Goal: Task Accomplishment & Management: Manage account settings

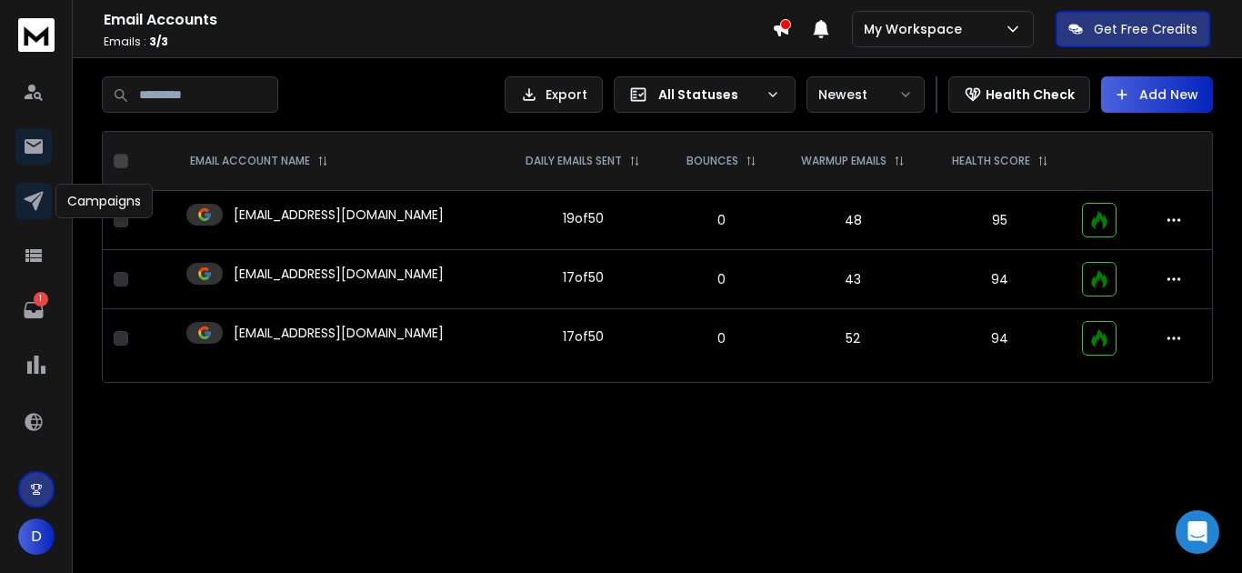
click at [41, 200] on icon at bounding box center [34, 201] width 22 height 22
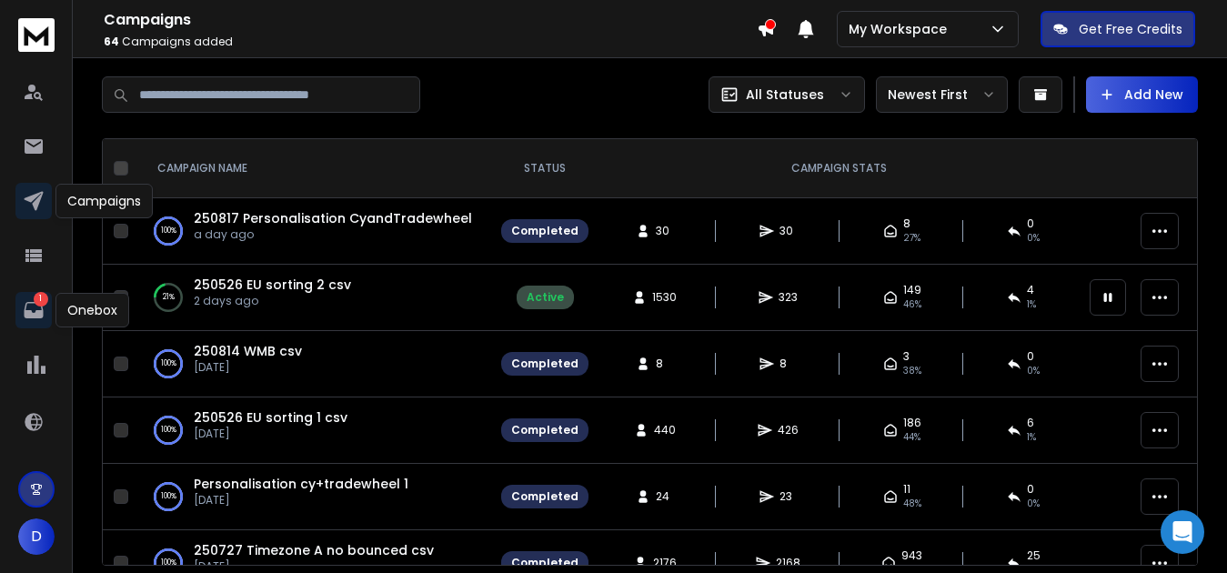
click at [36, 305] on p "1" at bounding box center [41, 299] width 15 height 15
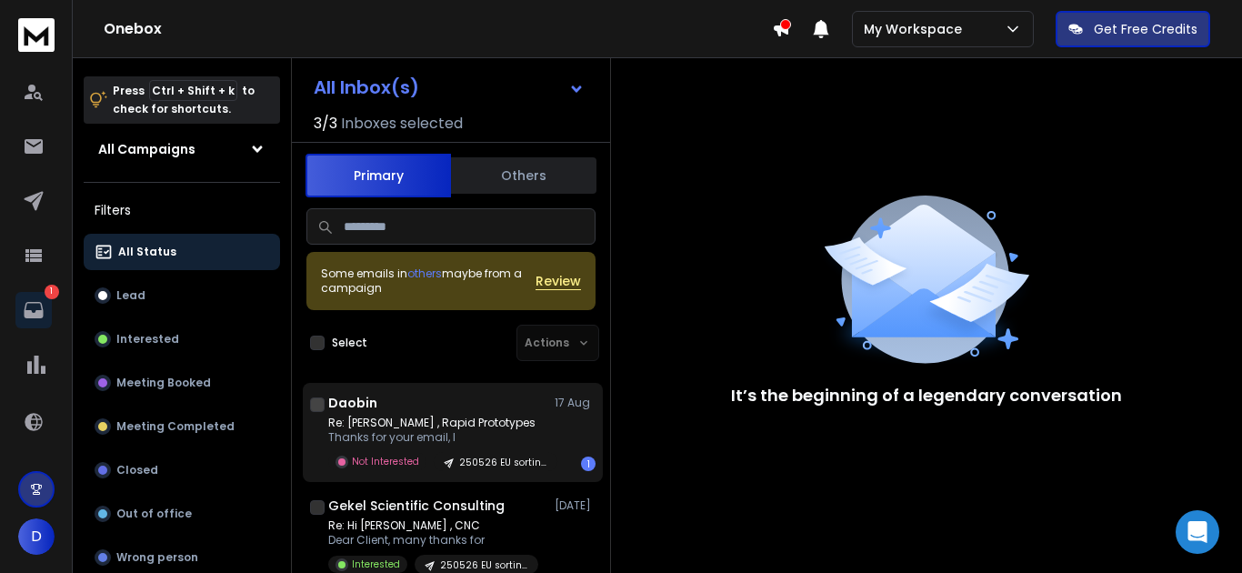
click at [440, 433] on p "Thanks for your email, I" at bounding box center [437, 437] width 218 height 15
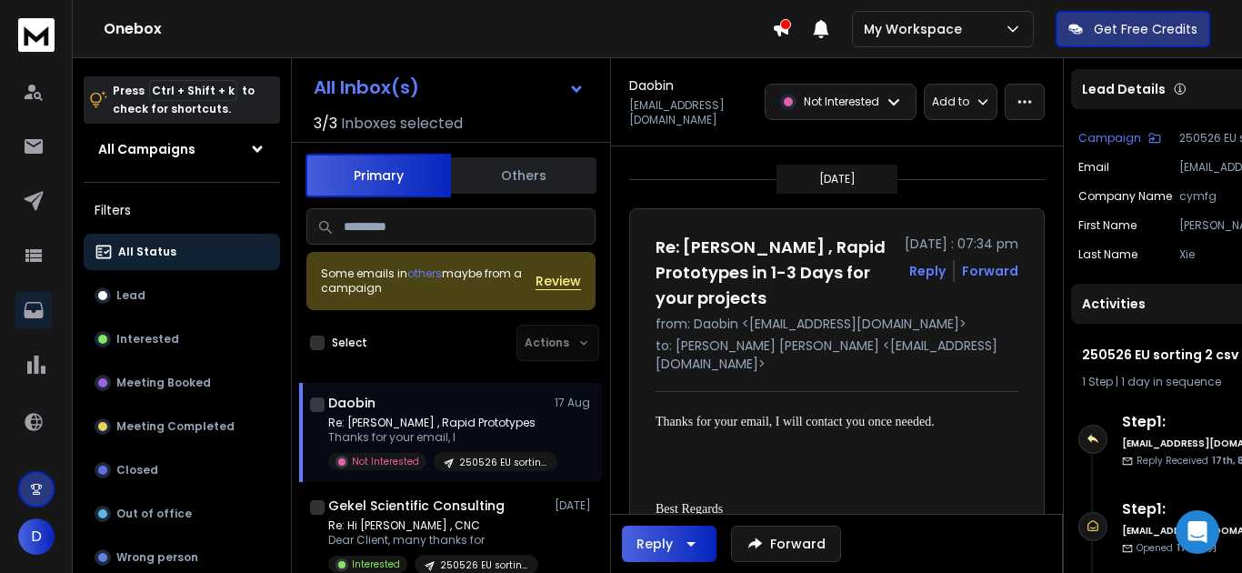
click at [45, 147] on link at bounding box center [33, 146] width 36 height 36
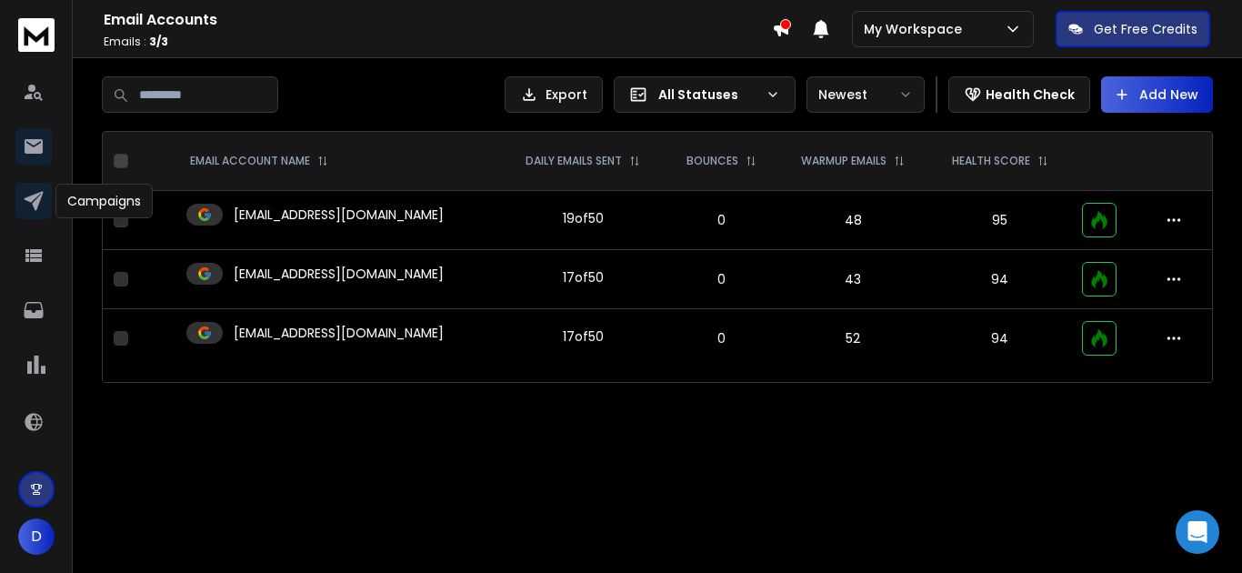
click at [40, 197] on icon at bounding box center [33, 200] width 19 height 19
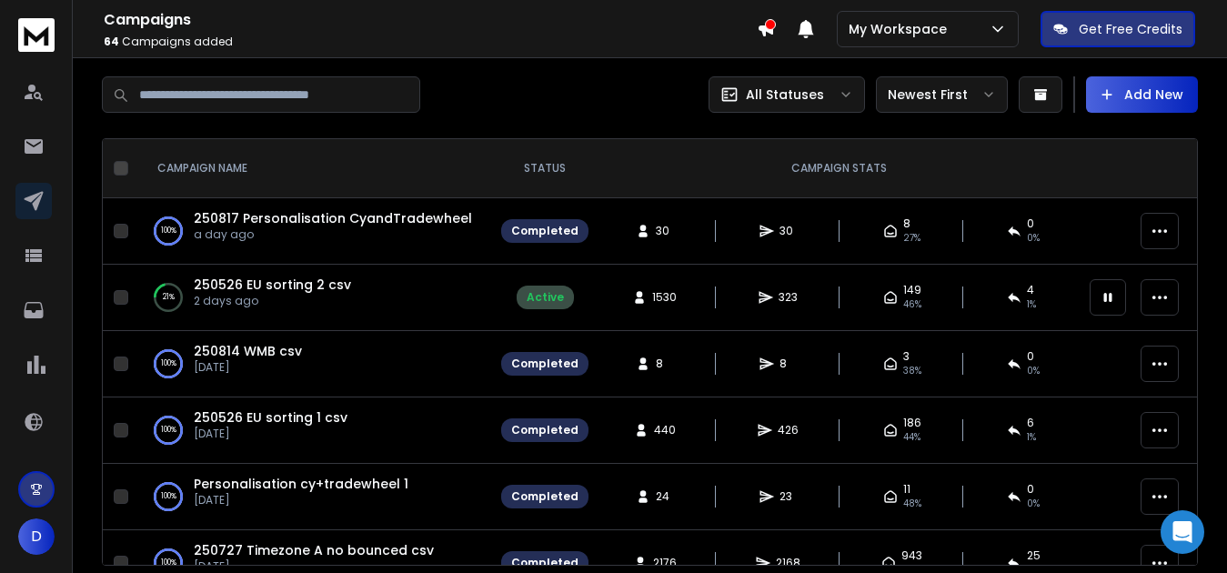
click at [1150, 296] on icon "button" at bounding box center [1159, 297] width 18 height 18
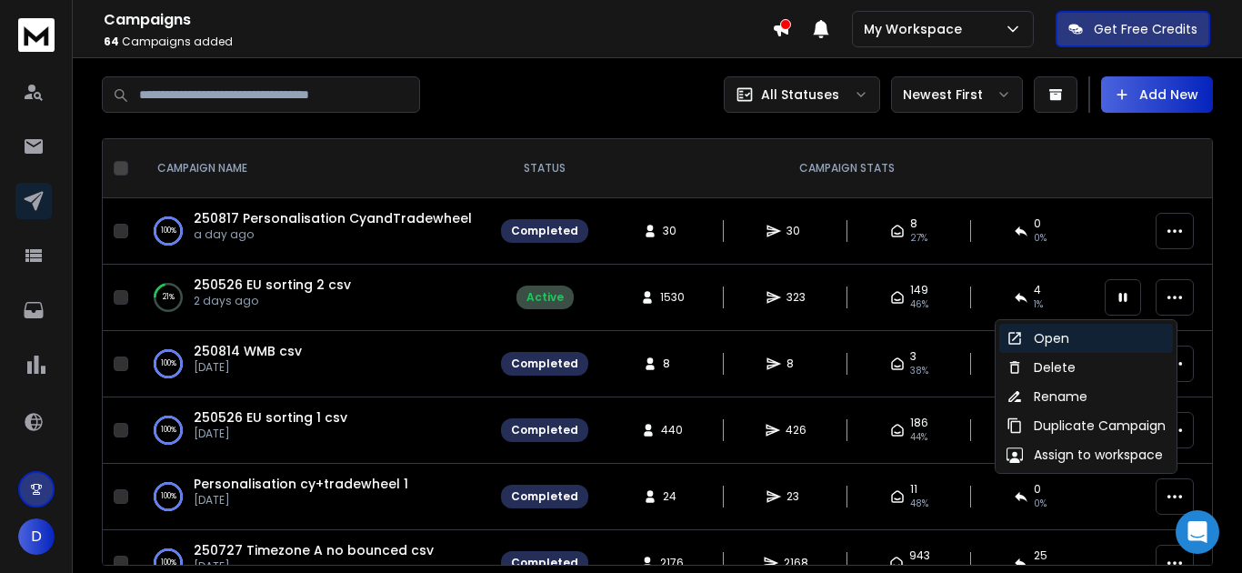
click at [1043, 341] on div "Open" at bounding box center [1038, 338] width 63 height 18
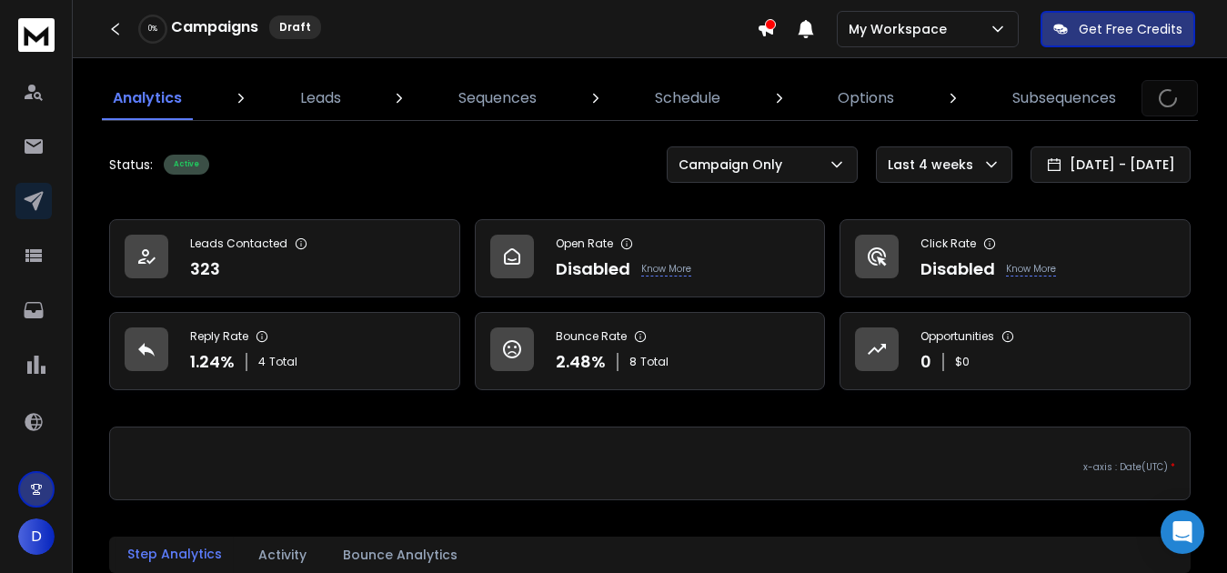
click at [229, 342] on p "Reply Rate" at bounding box center [219, 336] width 58 height 15
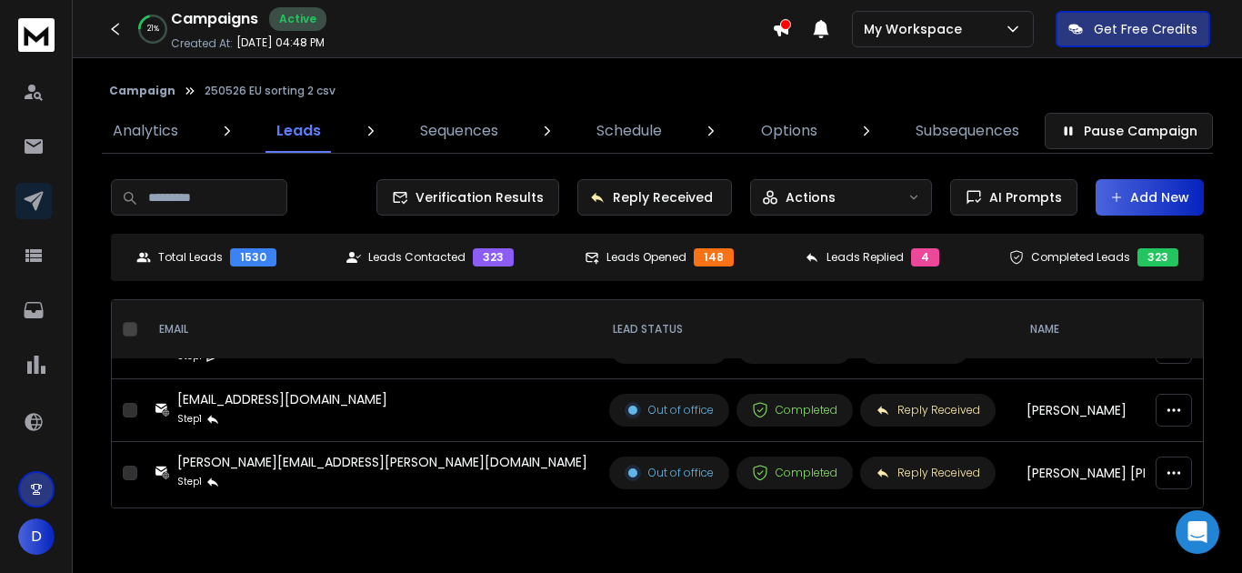
scroll to position [116, 0]
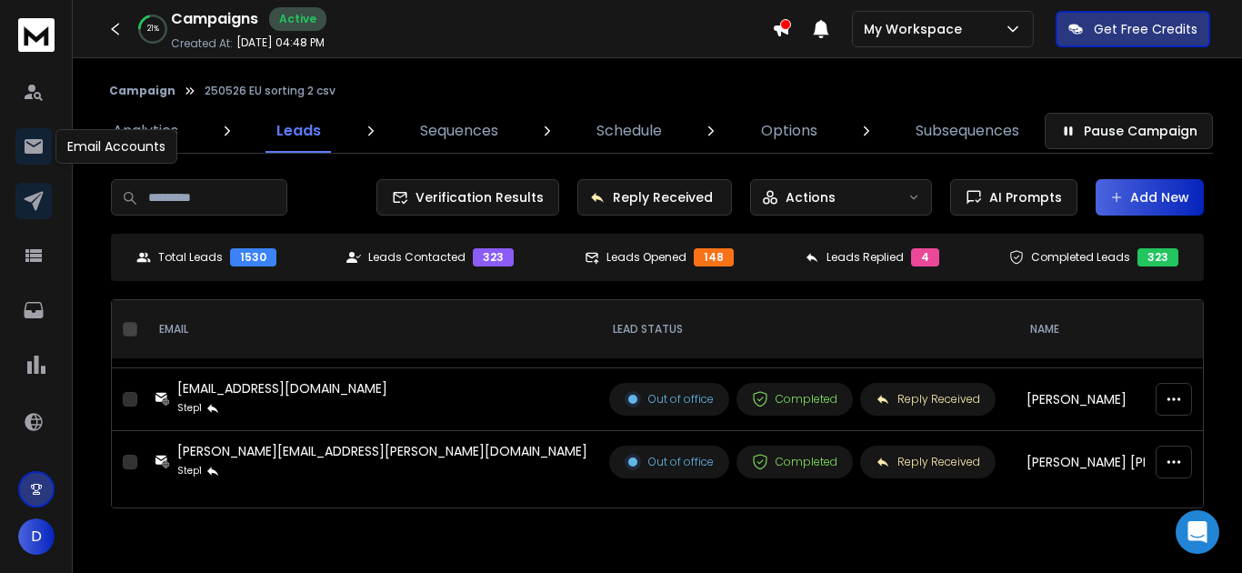
click at [30, 158] on link at bounding box center [33, 146] width 36 height 36
